Goal: Navigation & Orientation: Find specific page/section

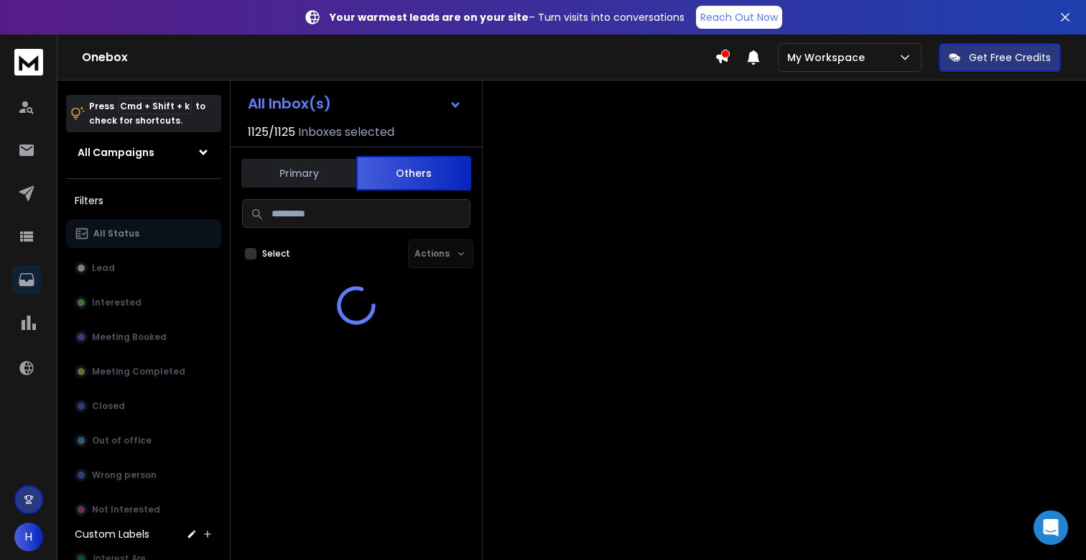
click at [315, 183] on button "Primary" at bounding box center [298, 173] width 115 height 32
click at [401, 176] on button "Others" at bounding box center [413, 173] width 115 height 34
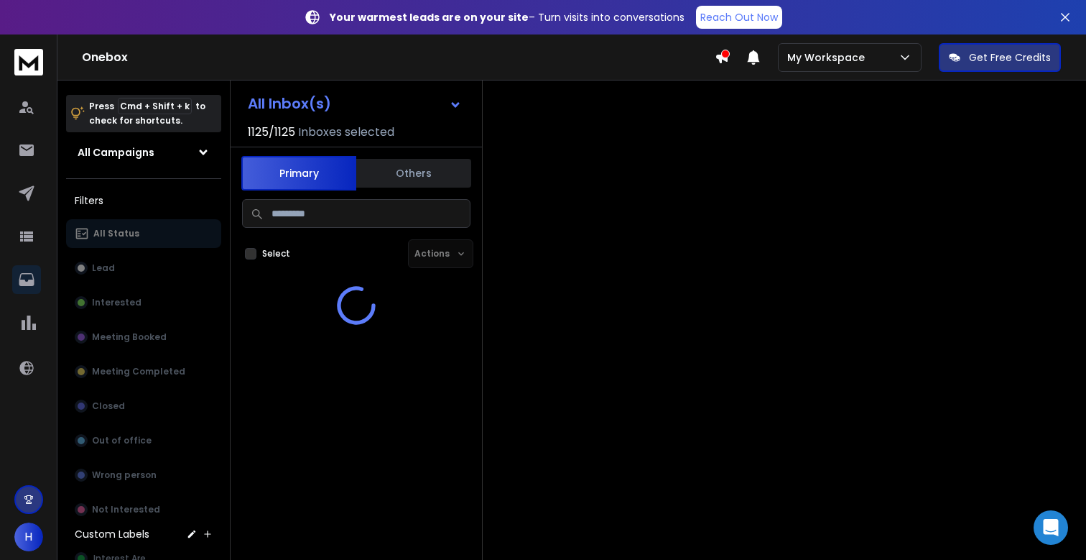
click at [318, 169] on button "Primary" at bounding box center [298, 173] width 115 height 34
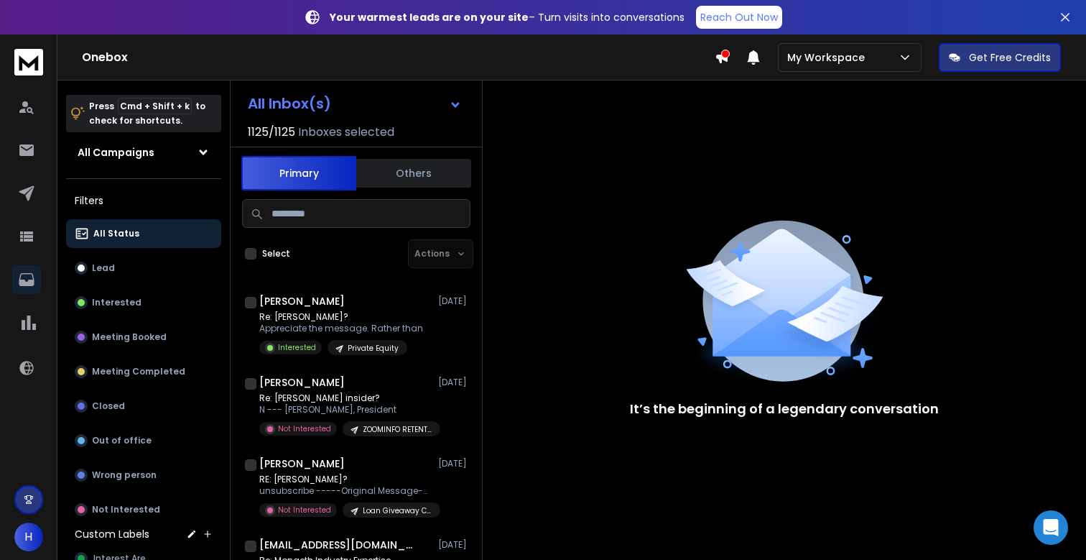
click at [370, 167] on button "Others" at bounding box center [413, 173] width 115 height 32
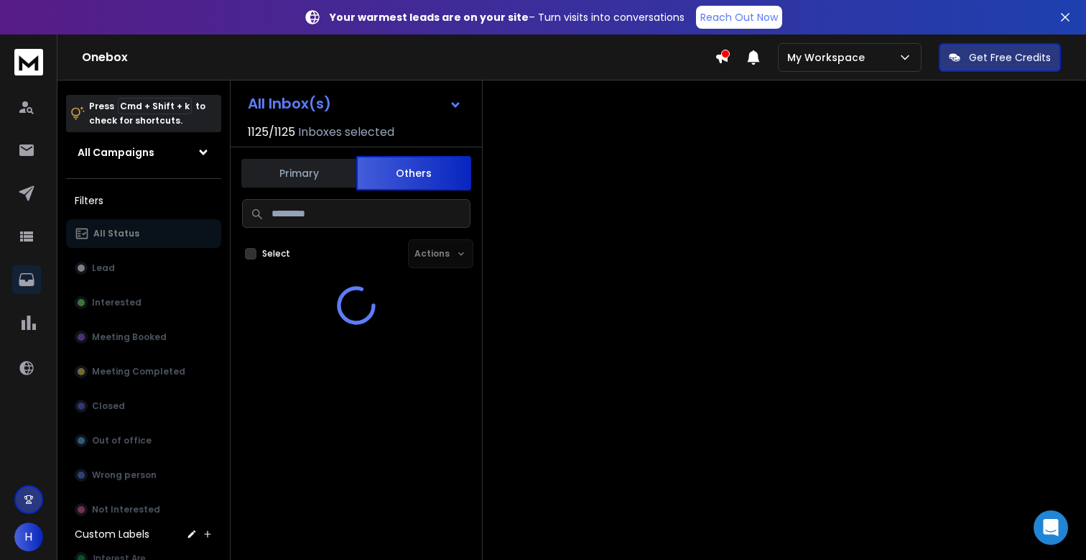
click at [313, 170] on button "Primary" at bounding box center [298, 173] width 115 height 32
click at [400, 171] on button "Others" at bounding box center [413, 173] width 115 height 34
click at [301, 170] on button "Primary" at bounding box center [298, 173] width 115 height 32
click at [419, 180] on button "Others" at bounding box center [413, 173] width 115 height 34
click at [348, 172] on button "Primary" at bounding box center [298, 173] width 115 height 32
